Goal: Check status

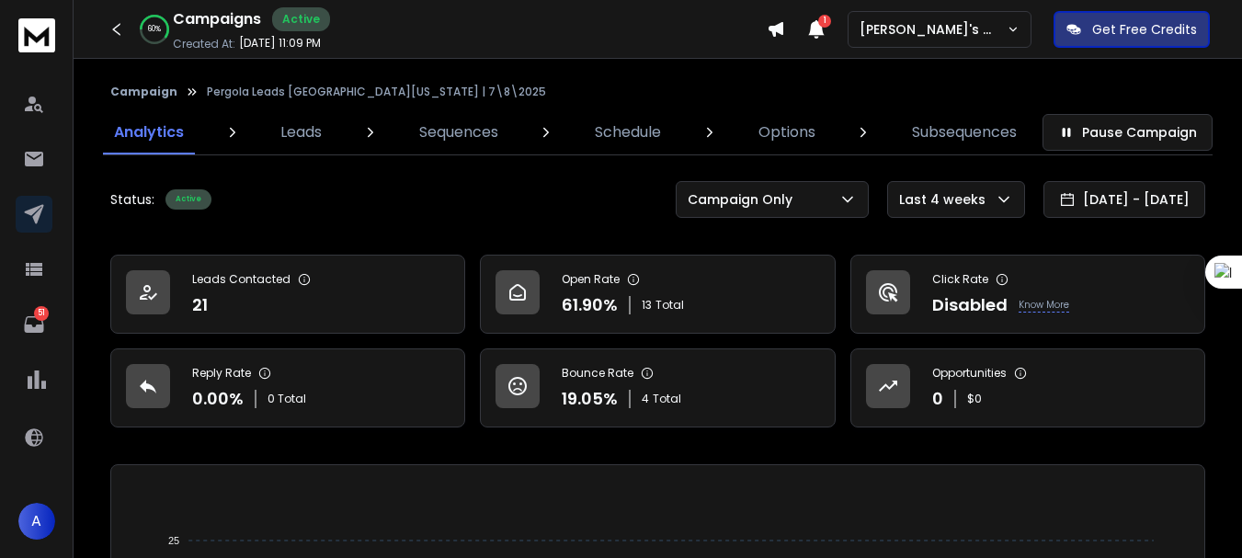
click at [234, 216] on div "Status: Active Pause Campaign Campaign Only Last 4 weeks [DATE] - [DATE]" at bounding box center [657, 199] width 1095 height 37
click at [119, 188] on div "Status: Active Pause Campaign Campaign Only Last 4 weeks [DATE] - [DATE]" at bounding box center [657, 199] width 1095 height 37
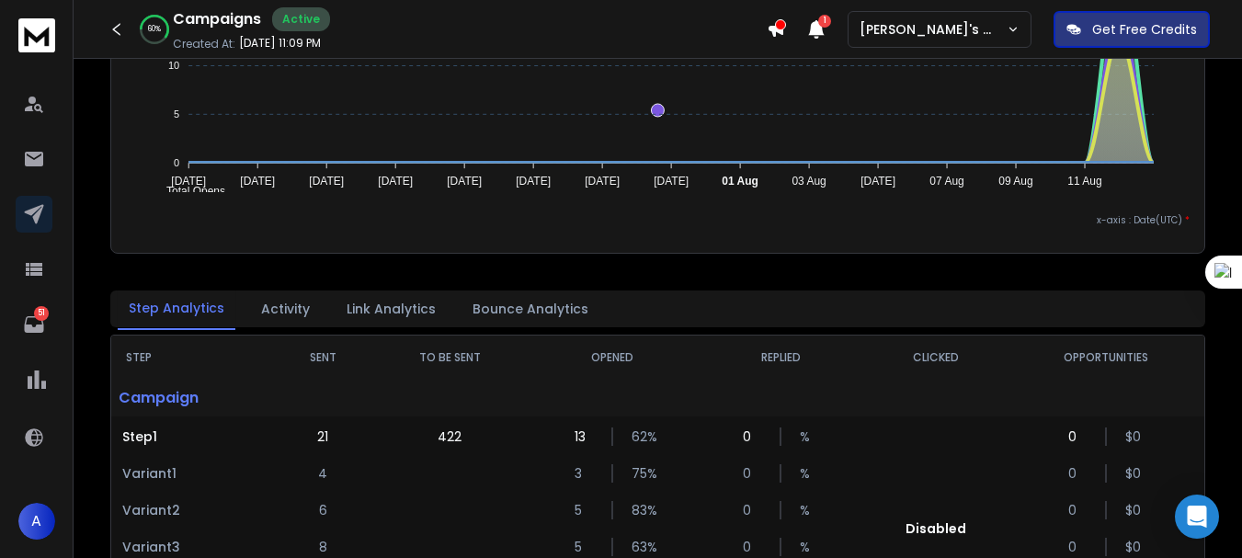
scroll to position [737, 0]
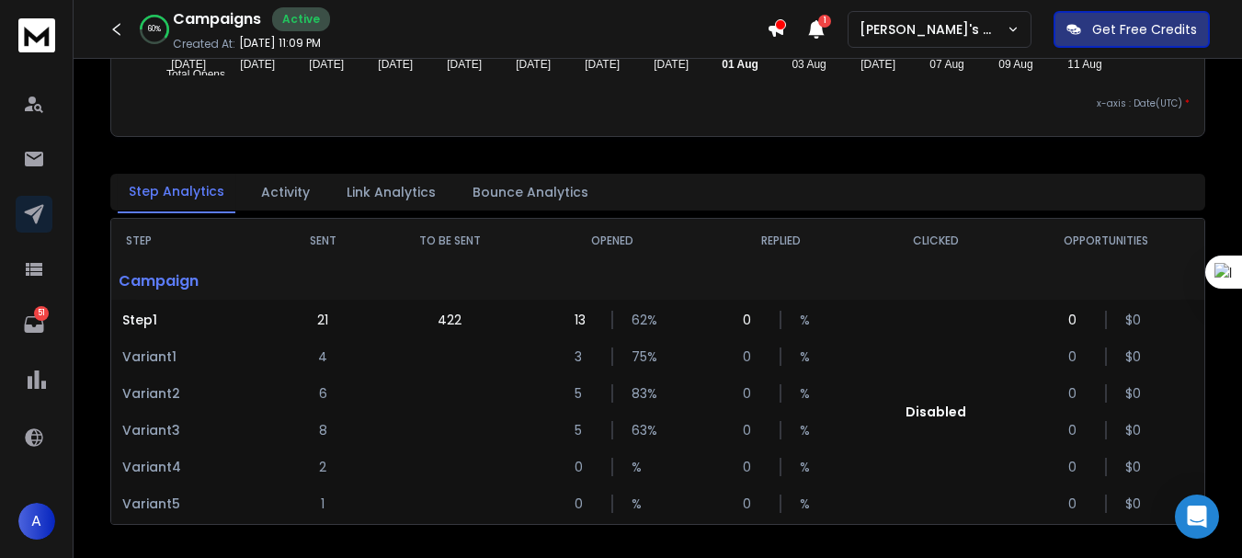
click at [649, 427] on p "63 %" at bounding box center [641, 430] width 18 height 18
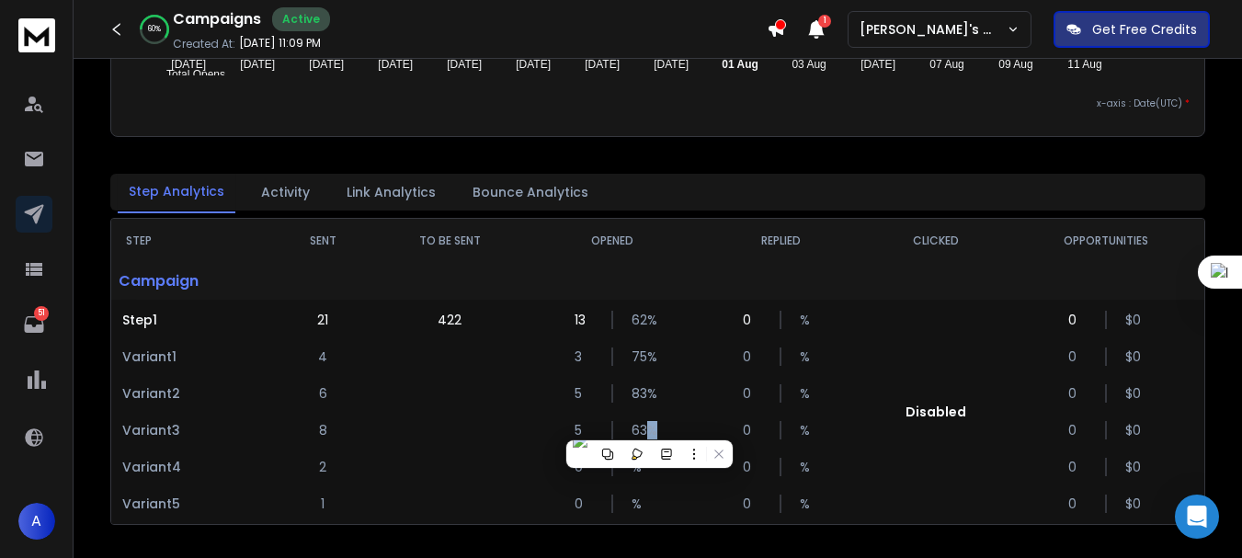
click at [649, 427] on p "63 %" at bounding box center [641, 430] width 18 height 18
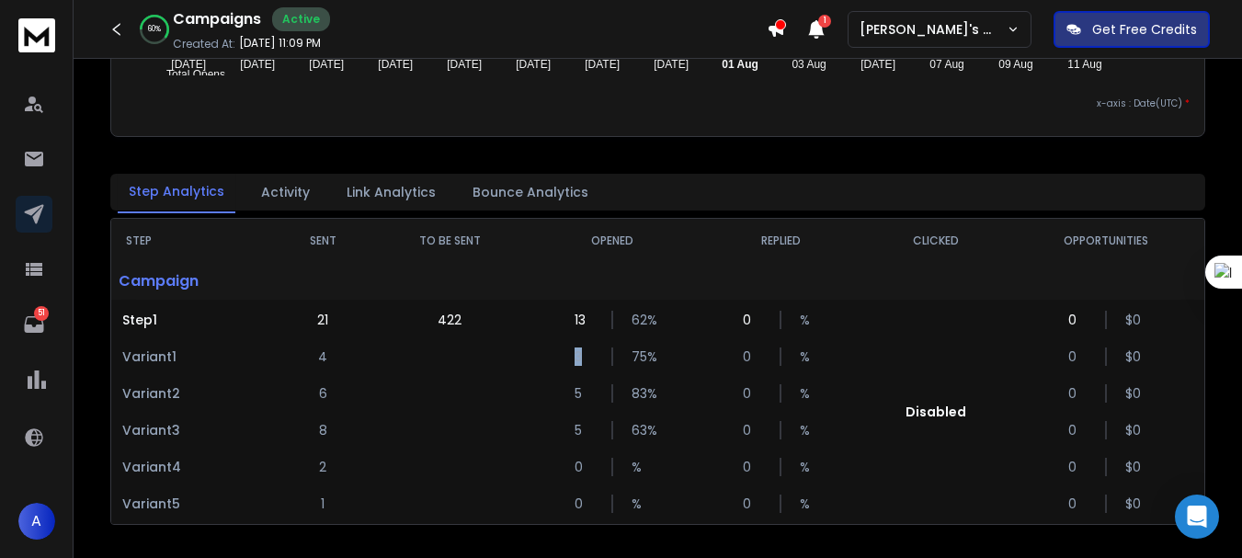
drag, startPoint x: 579, startPoint y: 359, endPoint x: 578, endPoint y: 420, distance: 61.6
click at [611, 361] on div "3 75 %" at bounding box center [612, 357] width 75 height 18
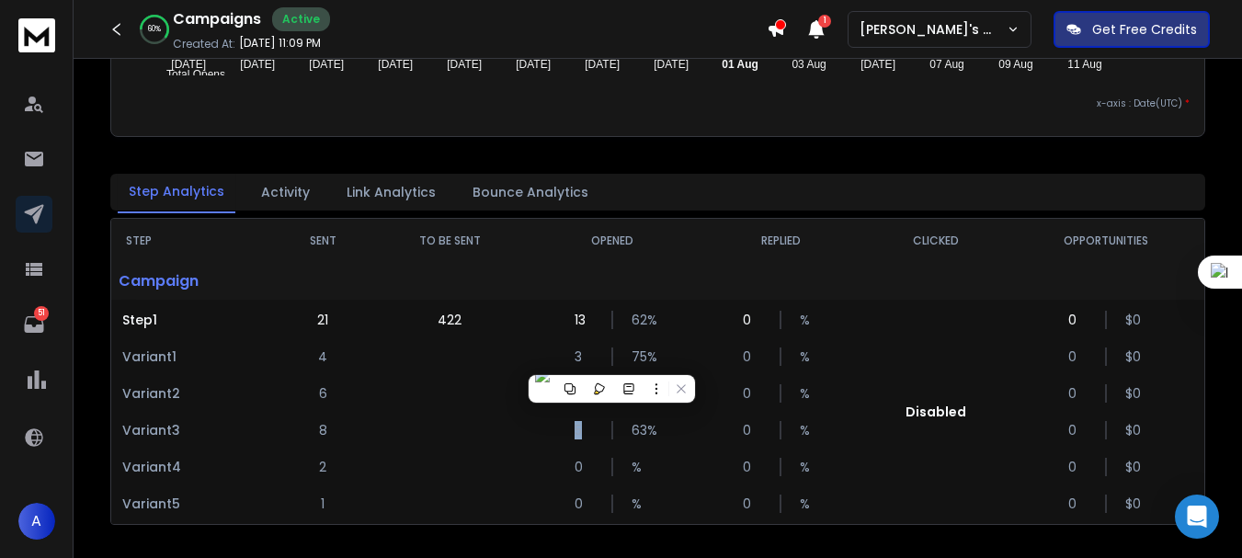
drag, startPoint x: 575, startPoint y: 425, endPoint x: 600, endPoint y: 428, distance: 26.0
click at [600, 428] on div "13 62 % 3 75 % 5 83 % 5 63 % 0 % 0 %" at bounding box center [613, 412] width 146 height 202
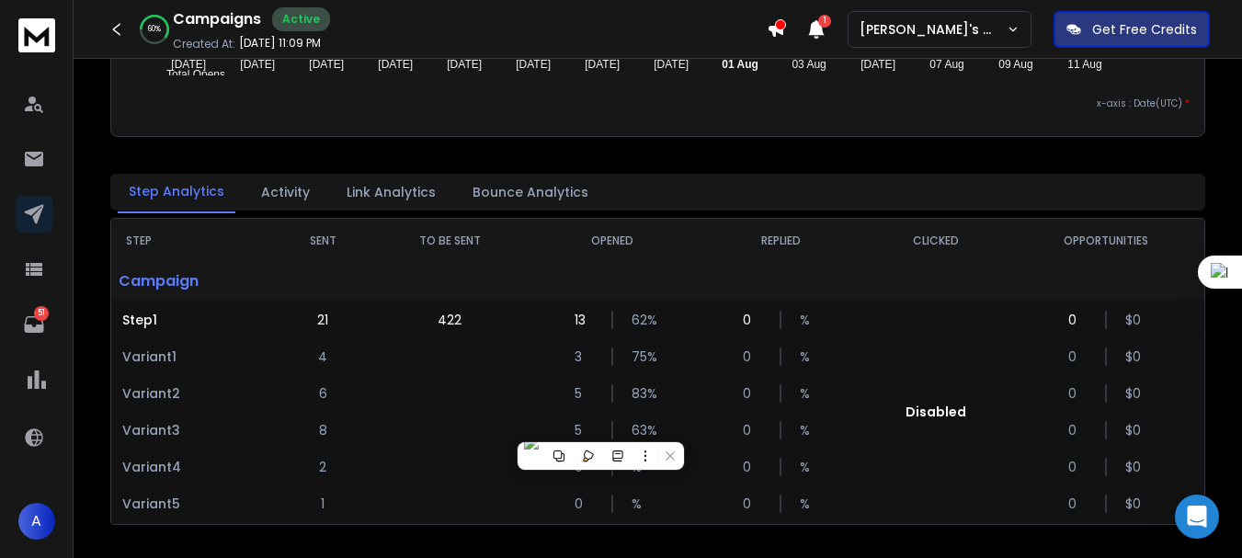
click at [635, 509] on p "%" at bounding box center [641, 504] width 18 height 18
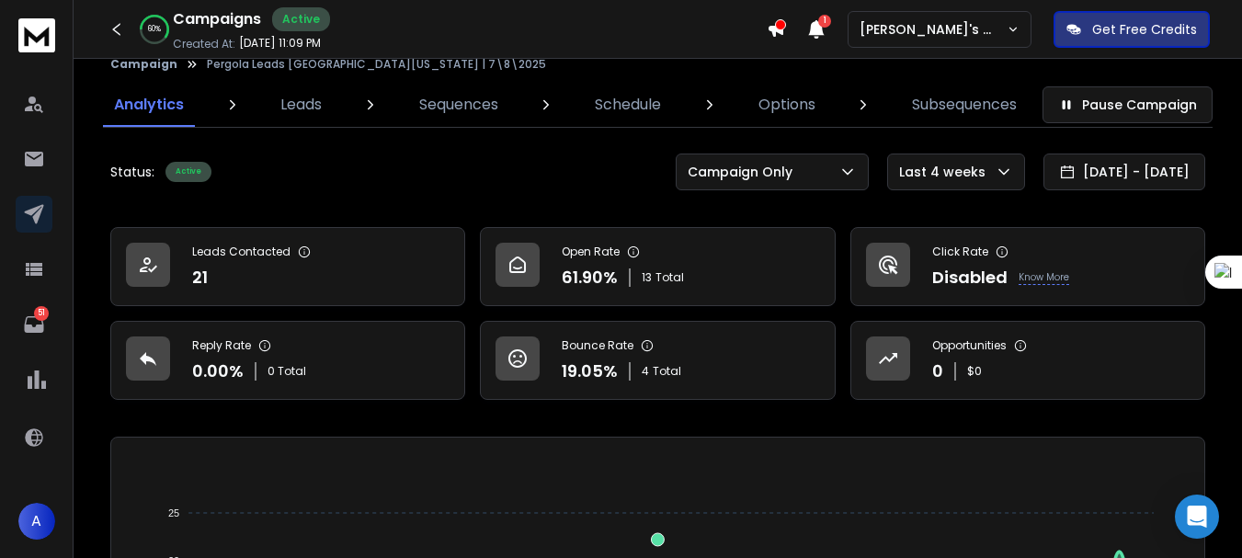
scroll to position [0, 0]
